Goal: Information Seeking & Learning: Check status

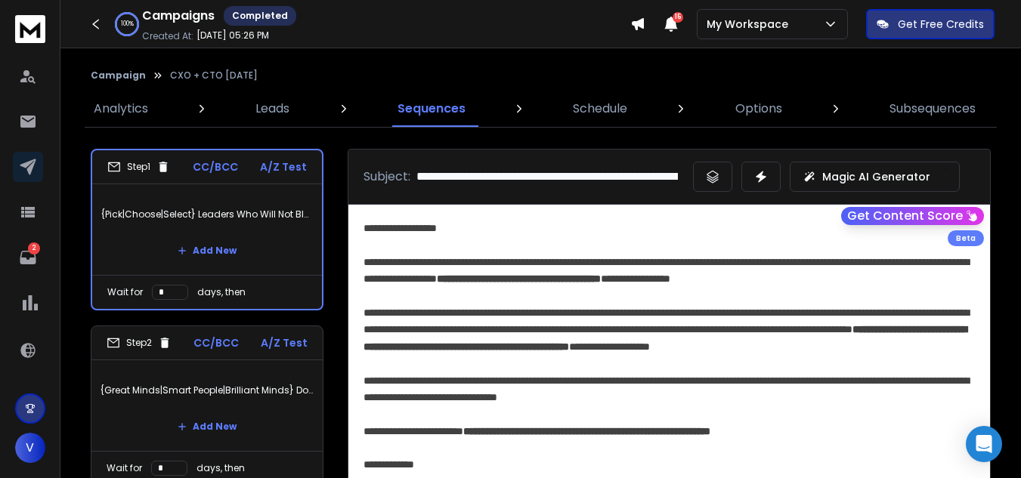
click at [592, 104] on p "Schedule" at bounding box center [600, 109] width 54 height 18
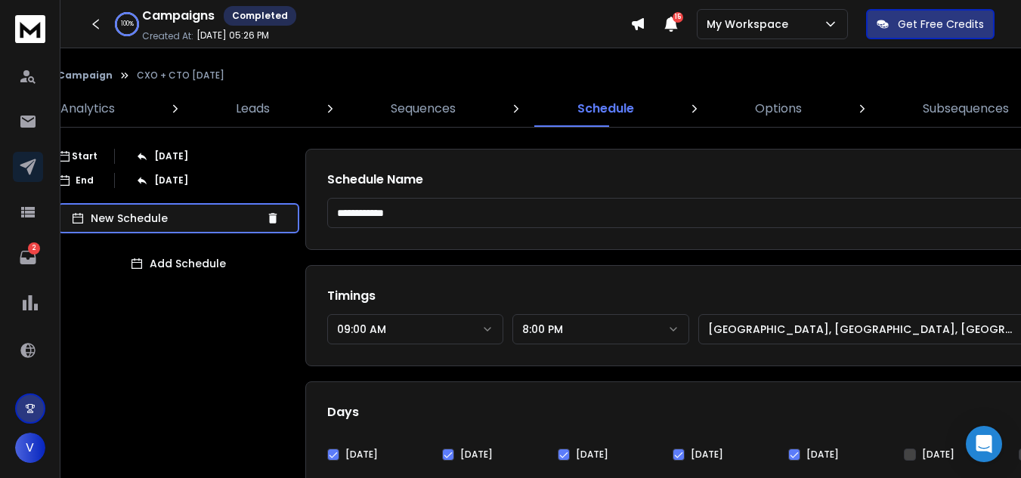
click at [113, 76] on button "Campaign" at bounding box center [84, 76] width 55 height 12
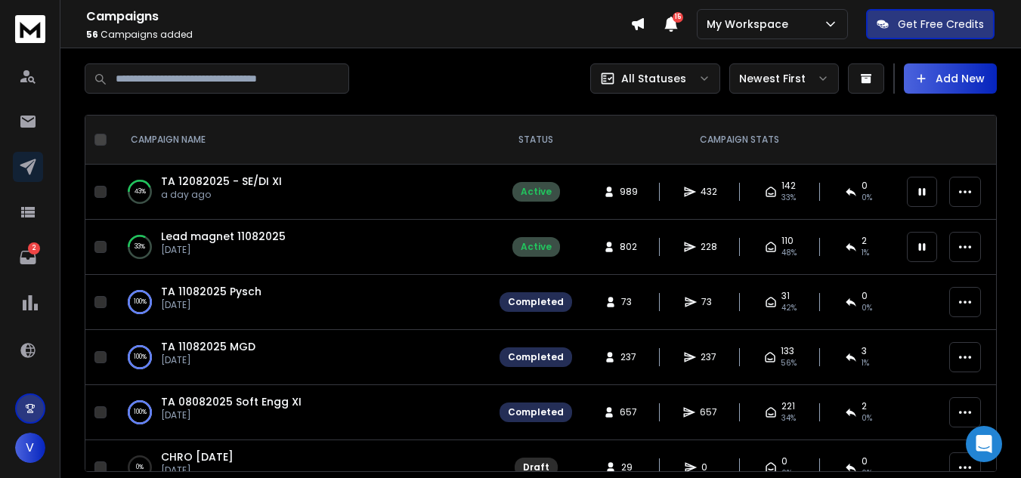
click at [230, 233] on span "Lead magnet 11082025" at bounding box center [223, 236] width 125 height 15
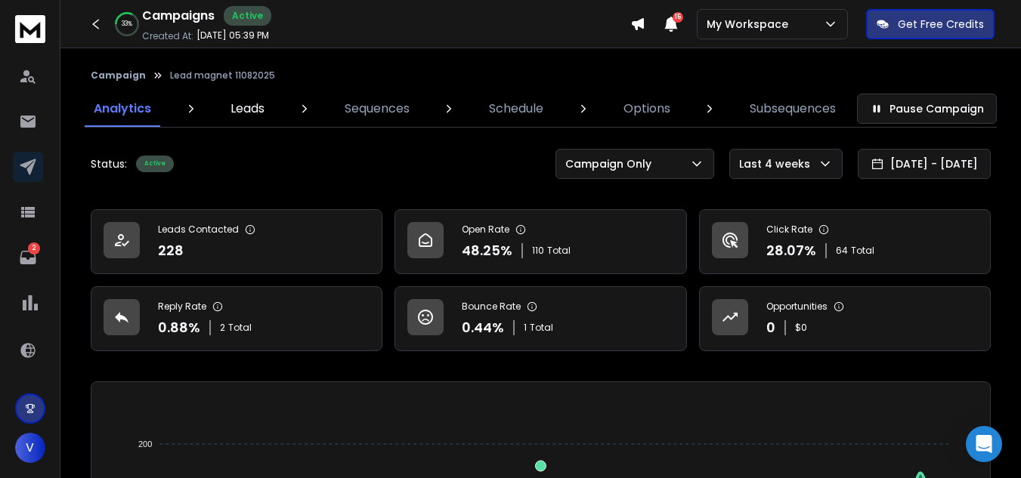
click at [243, 116] on p "Leads" at bounding box center [247, 109] width 34 height 18
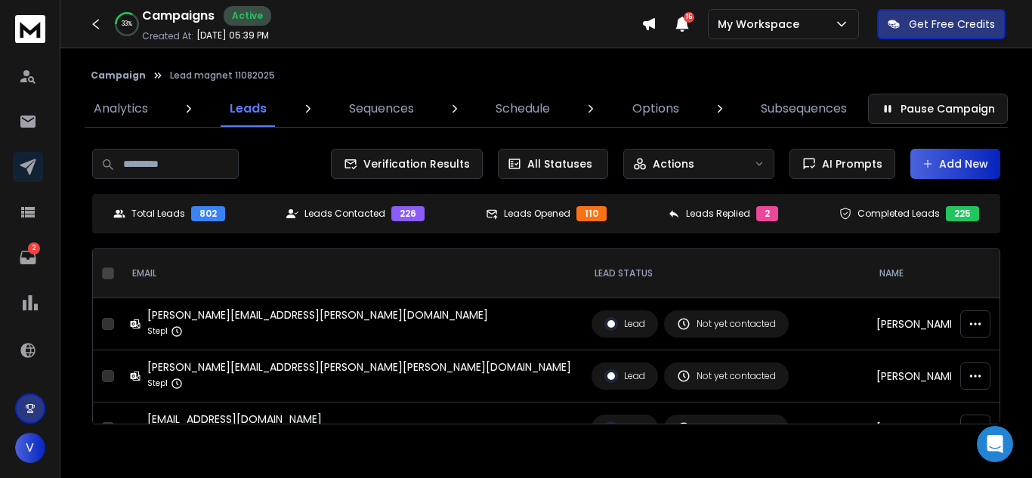
click at [122, 70] on button "Campaign" at bounding box center [118, 76] width 55 height 12
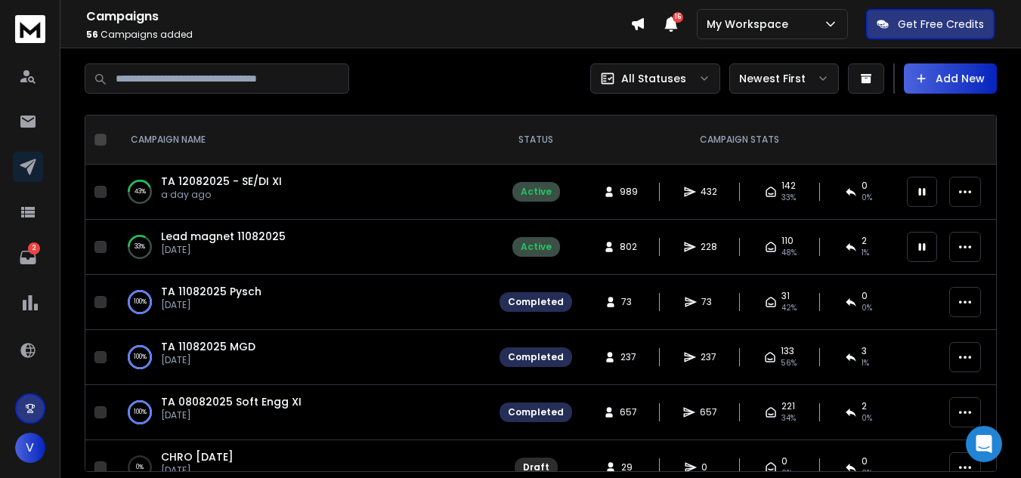
click at [222, 178] on span "TA 12082025 - SE/DI XI" at bounding box center [221, 181] width 121 height 15
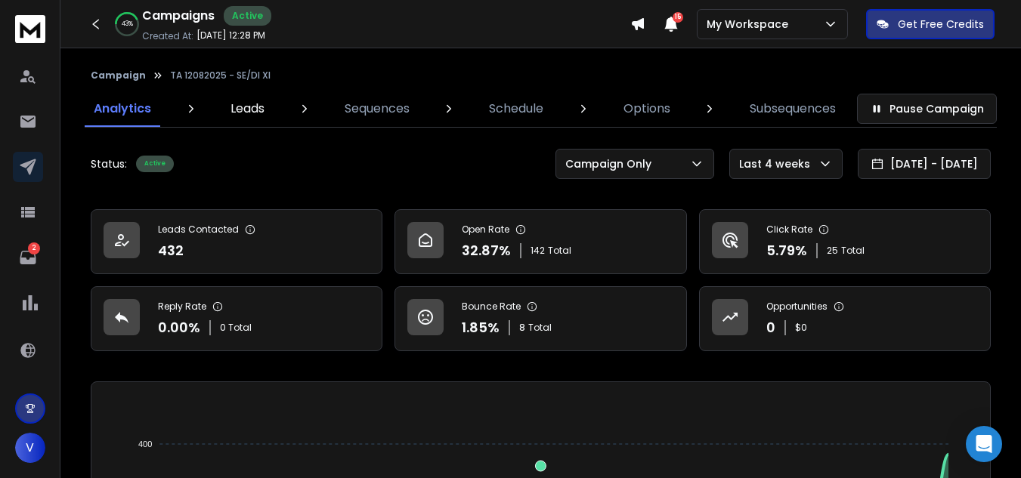
click at [249, 108] on p "Leads" at bounding box center [247, 109] width 34 height 18
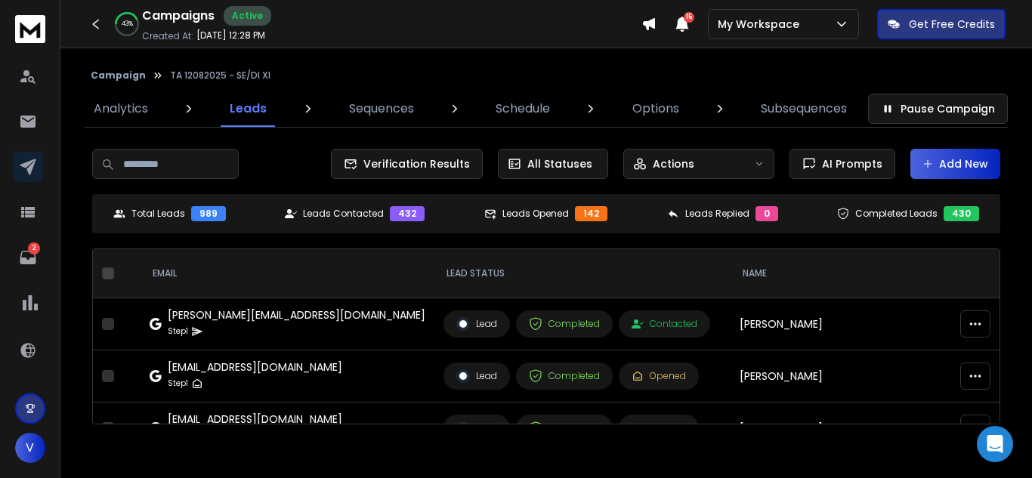
click at [109, 76] on button "Campaign" at bounding box center [118, 76] width 55 height 12
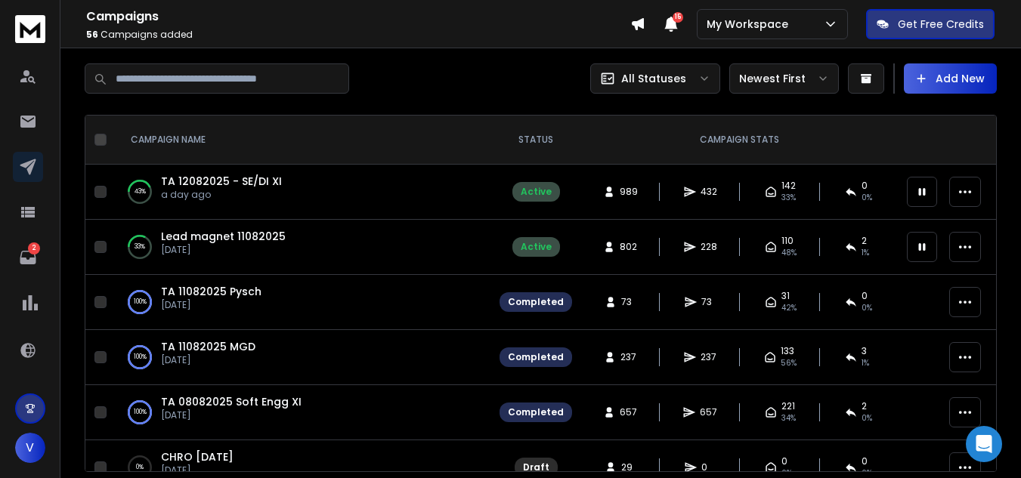
click at [241, 238] on span "Lead magnet 11082025" at bounding box center [223, 236] width 125 height 15
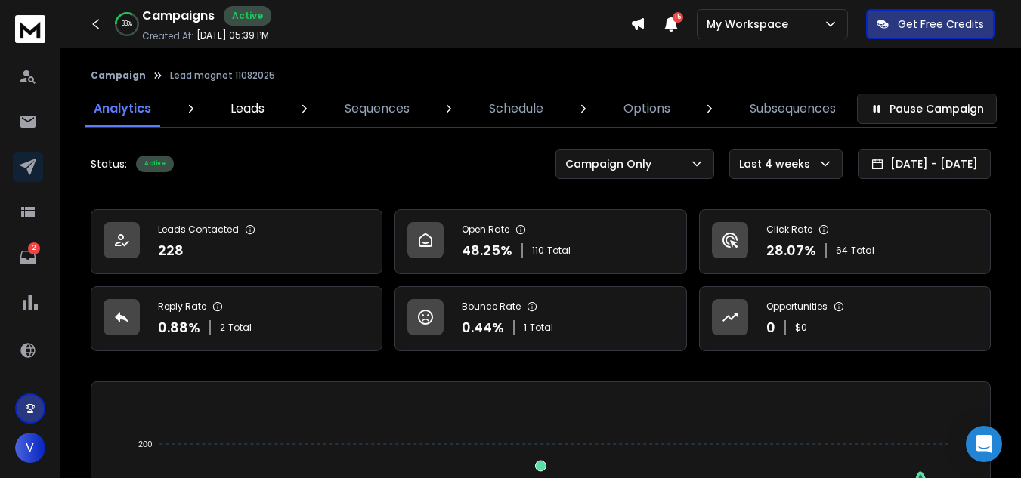
click at [240, 107] on p "Leads" at bounding box center [247, 109] width 34 height 18
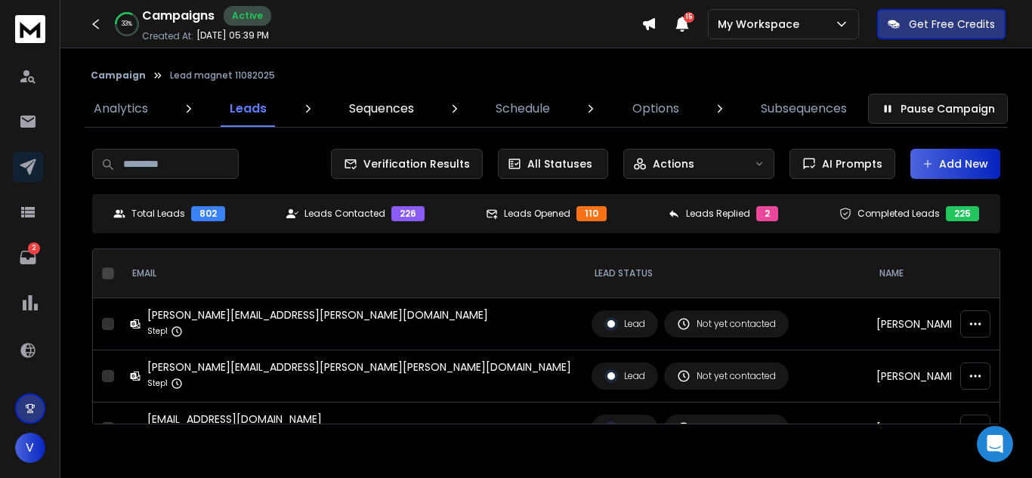
click at [364, 108] on p "Sequences" at bounding box center [381, 109] width 65 height 18
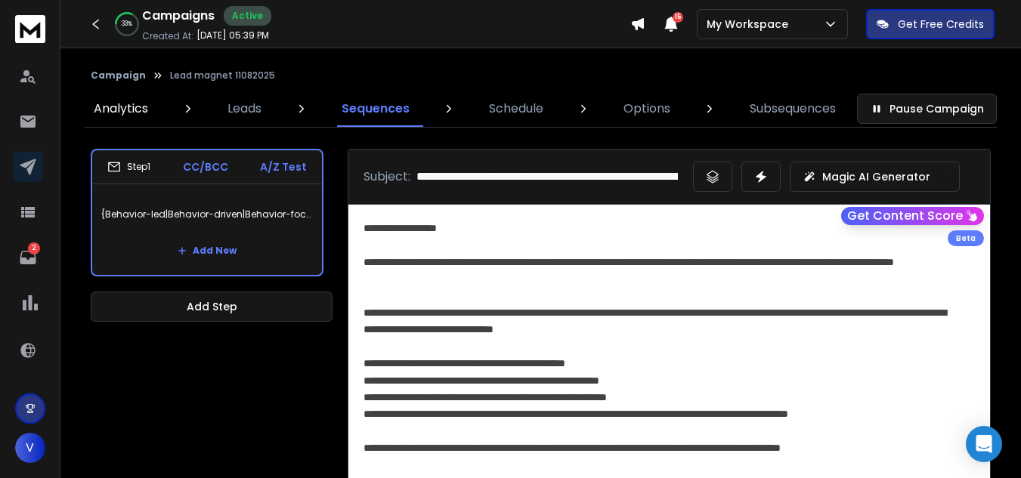
click at [130, 110] on p "Analytics" at bounding box center [121, 109] width 54 height 18
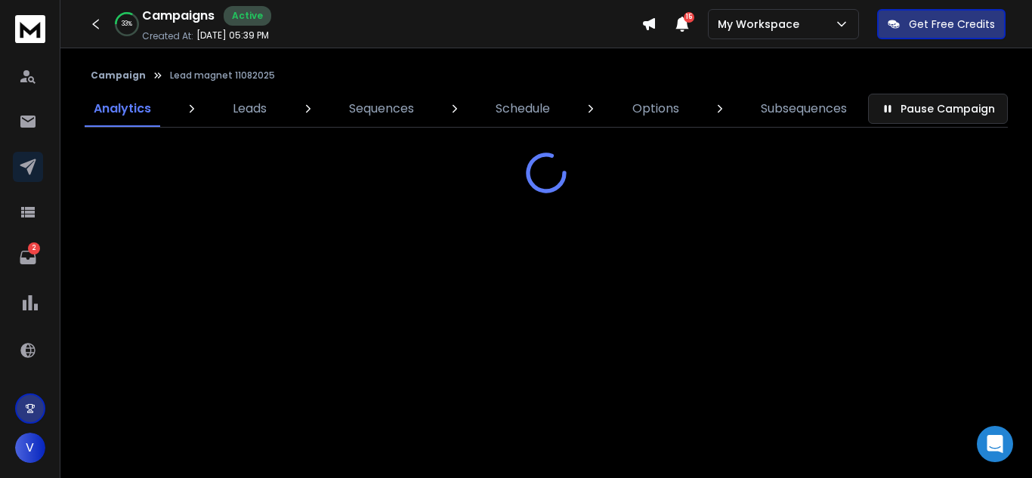
click at [118, 75] on button "Campaign" at bounding box center [118, 76] width 55 height 12
